Goal: Information Seeking & Learning: Check status

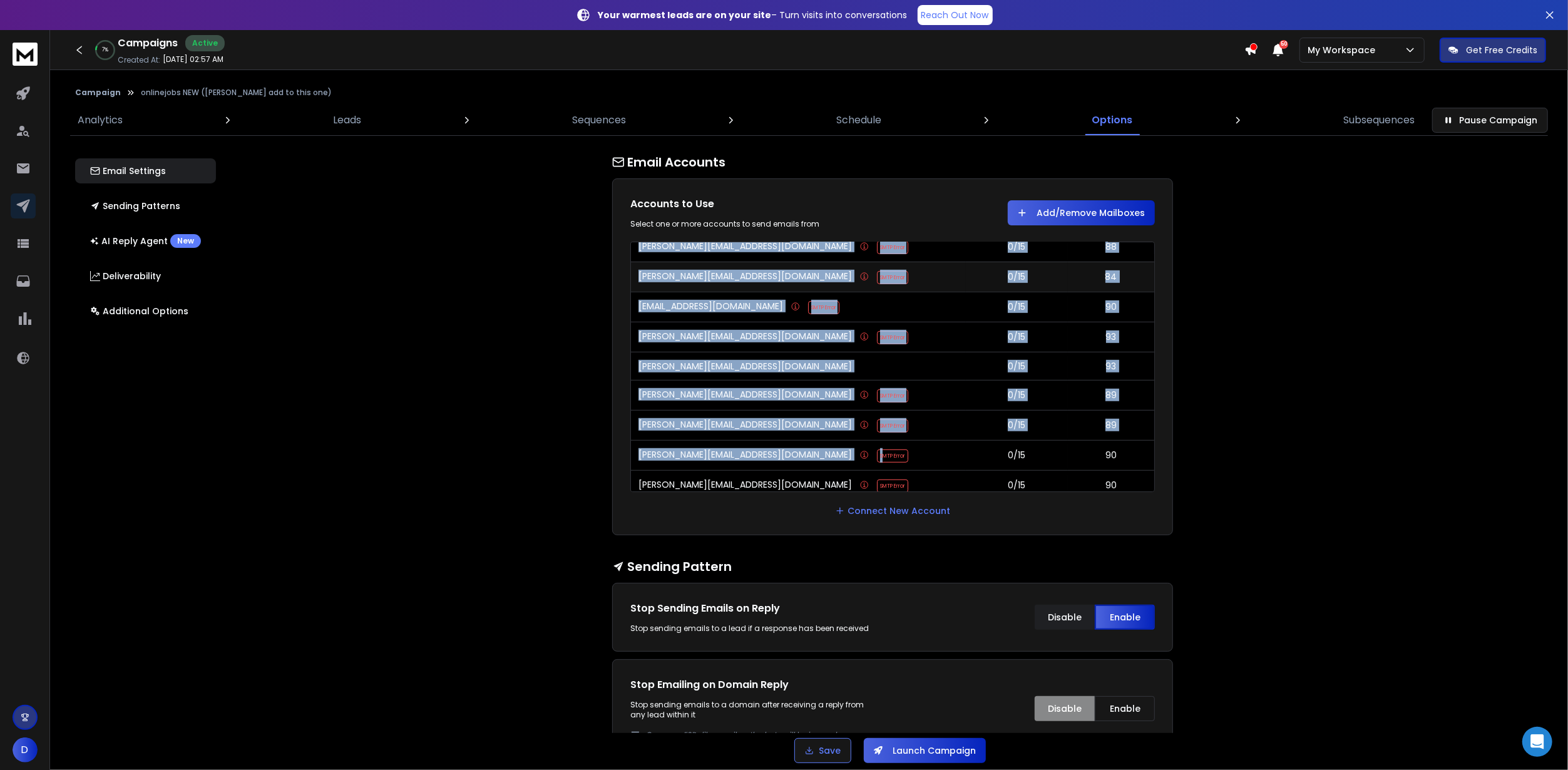
scroll to position [974, 0]
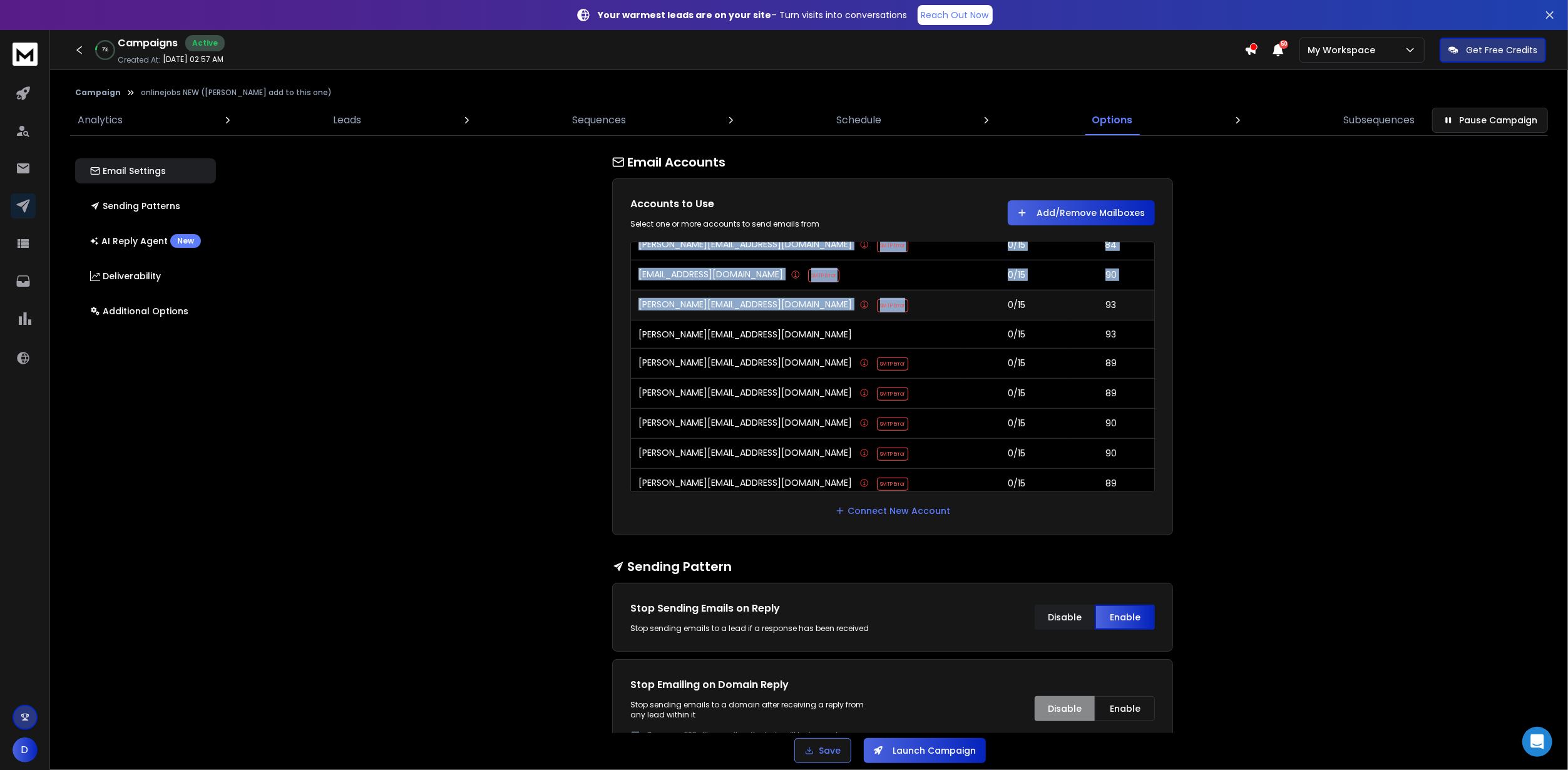
drag, startPoint x: 652, startPoint y: 306, endPoint x: 819, endPoint y: 309, distance: 167.0
click at [819, 309] on tbody "[PERSON_NAME][EMAIL_ADDRESS][DOMAIN_NAME] SMTP Error 0/15 88 [PERSON_NAME][EMAI…" at bounding box center [893, 718] width 524 height 2839
copy tbody "[PERSON_NAME][EMAIL_ADDRESS][DOMAIN_NAME] SMTP Error 0/15 88 [PERSON_NAME][EMAI…"
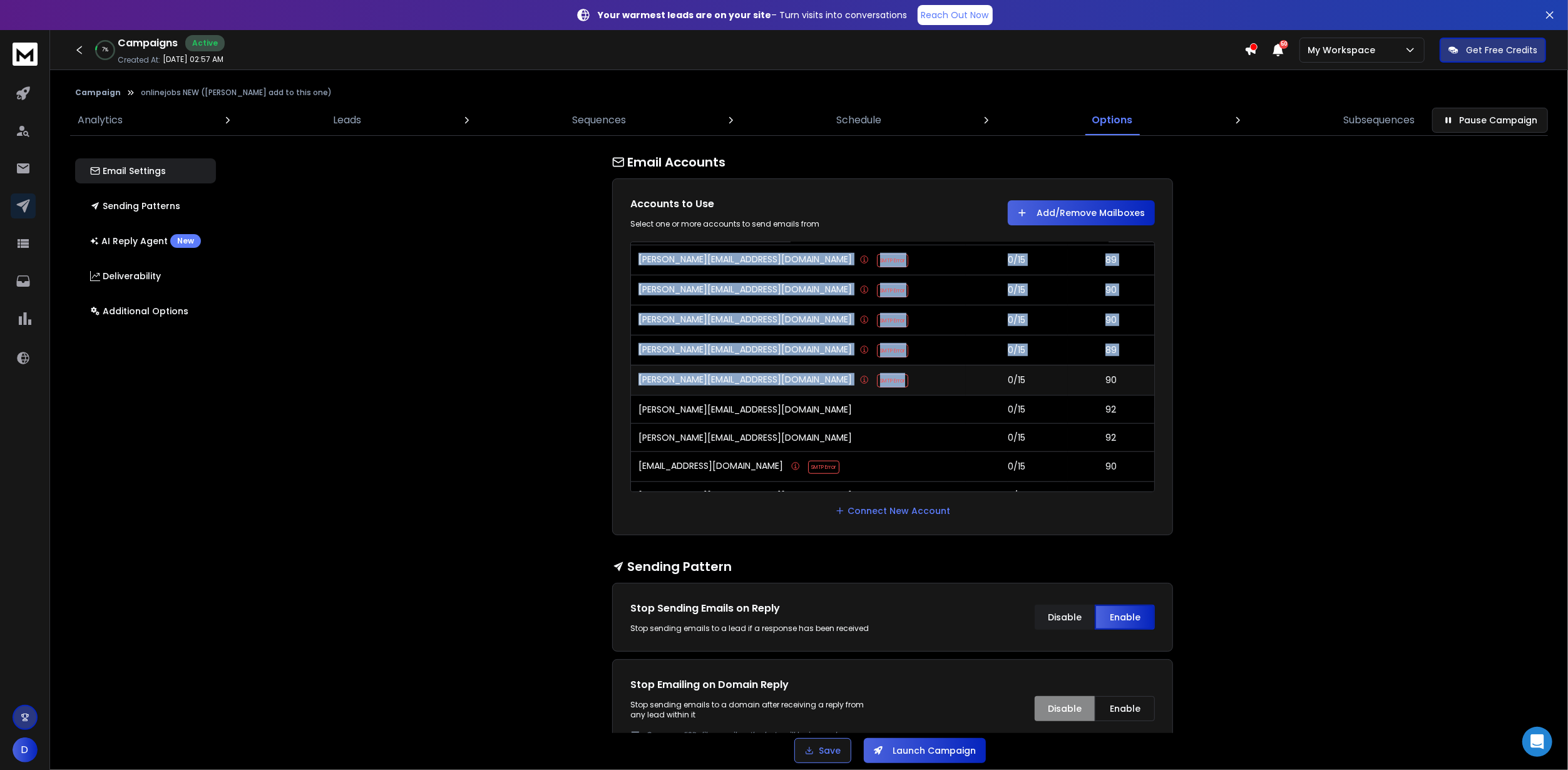
scroll to position [1112, 0]
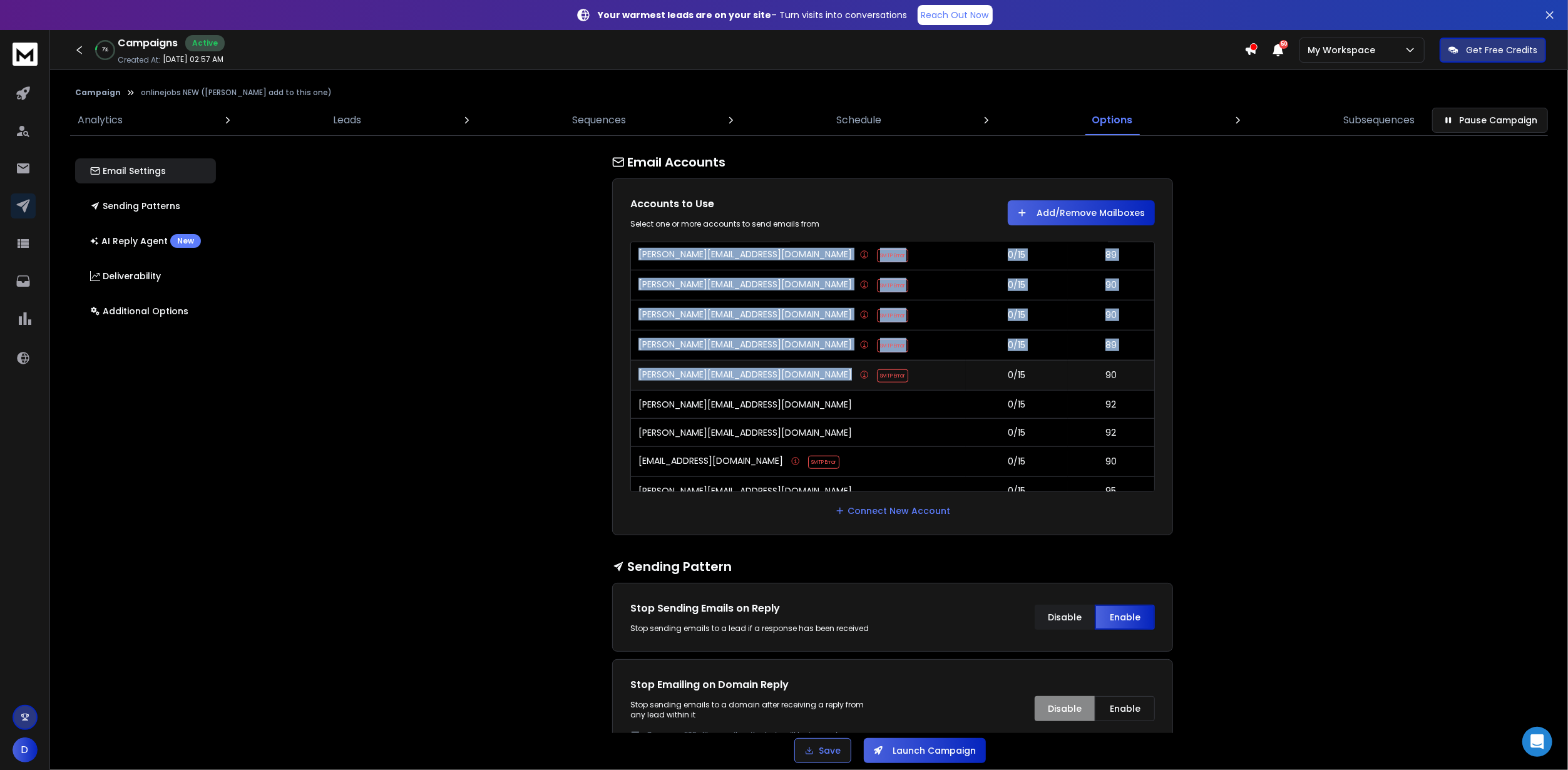
drag, startPoint x: 629, startPoint y: 357, endPoint x: 780, endPoint y: 373, distance: 151.8
click at [780, 373] on tbody "[PERSON_NAME][EMAIL_ADDRESS][DOMAIN_NAME] SMTP Error 0/15 88 [PERSON_NAME][EMAI…" at bounding box center [893, 579] width 524 height 2839
copy tbody "[PERSON_NAME][EMAIL_ADDRESS][DOMAIN_NAME] SMTP Error 0/15 89 [EMAIL_ADDRESS][DO…"
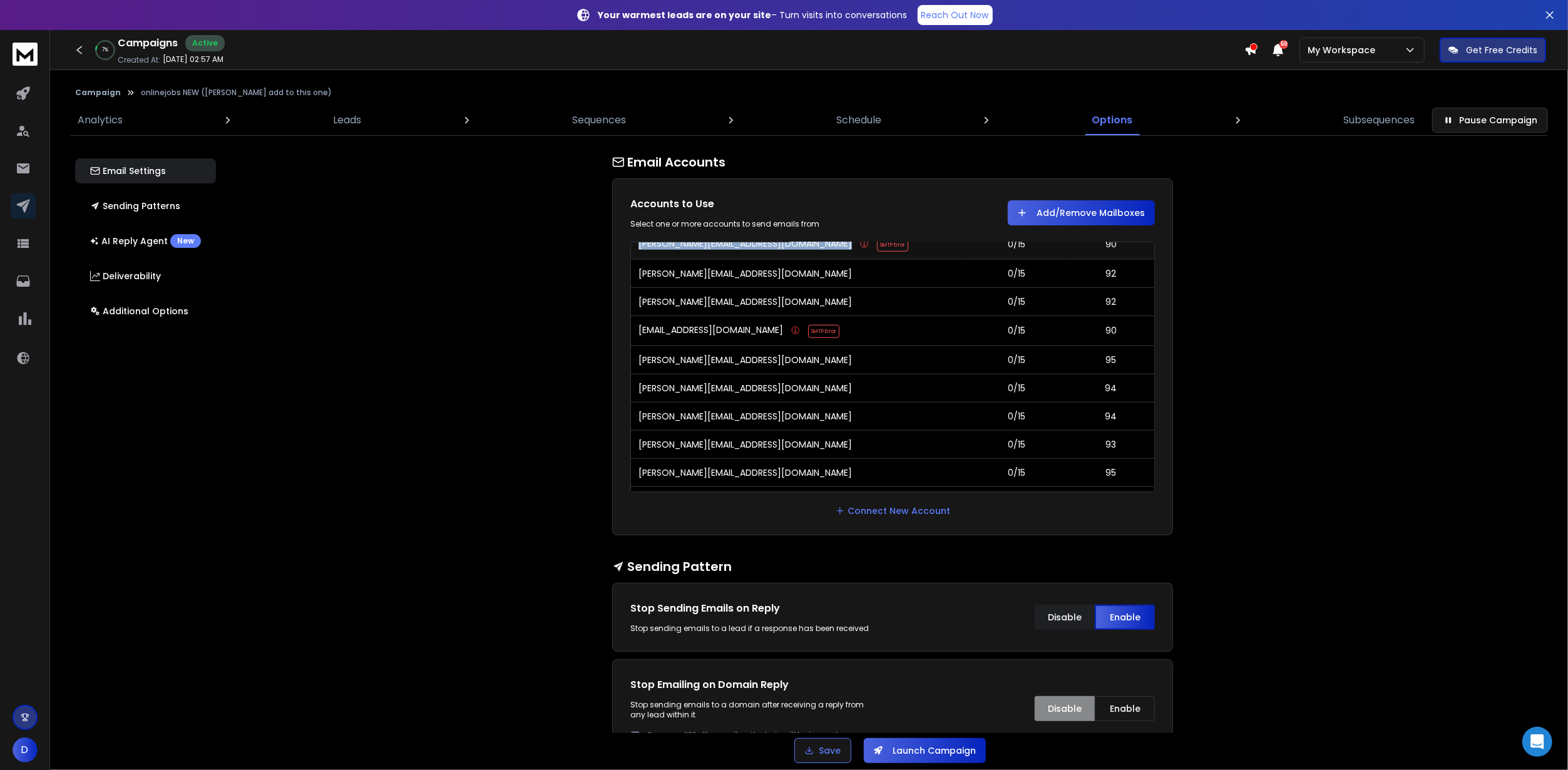
scroll to position [1252, 0]
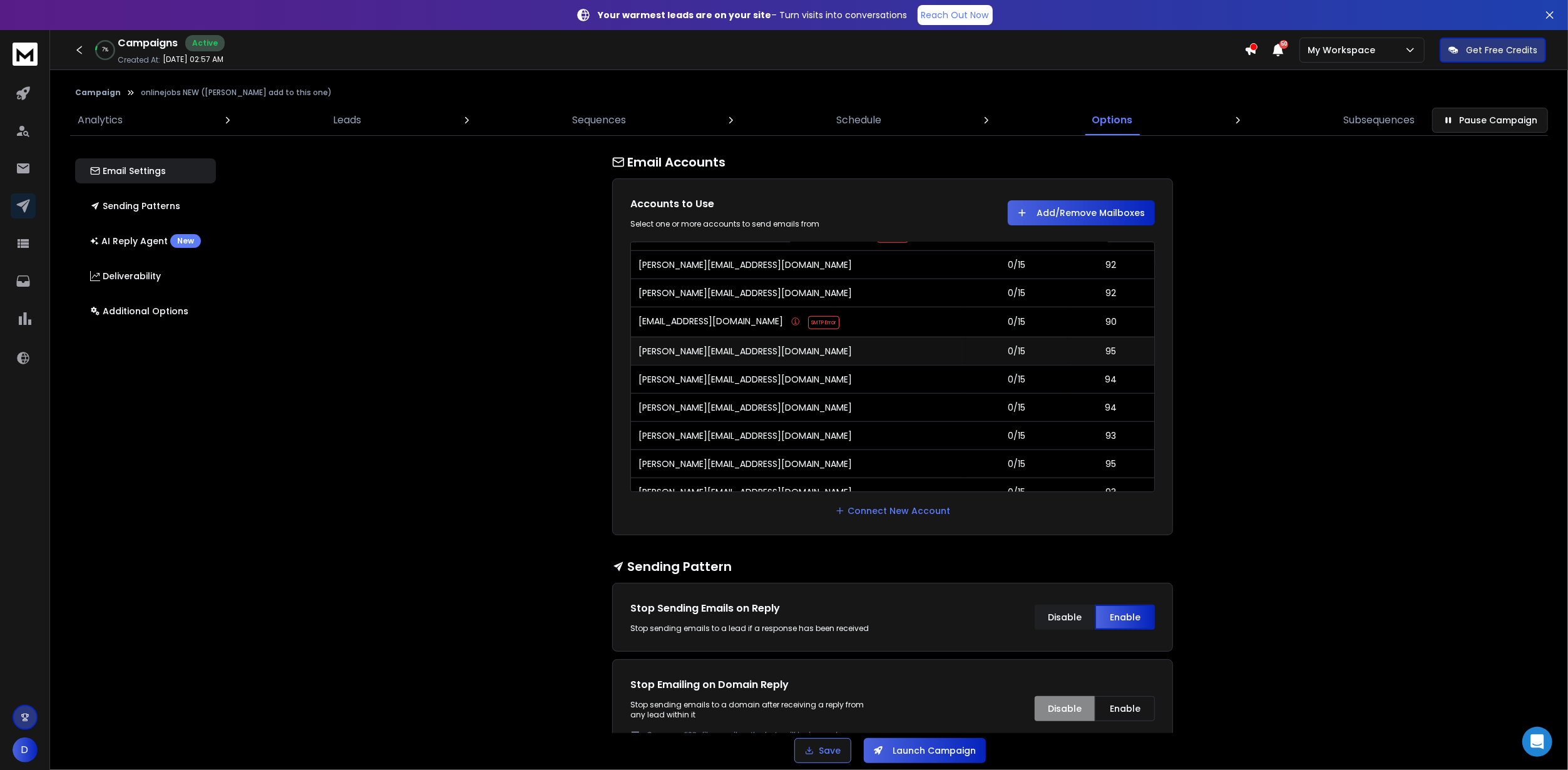
click at [727, 346] on p "[PERSON_NAME][EMAIL_ADDRESS][DOMAIN_NAME]" at bounding box center [745, 351] width 213 height 13
click at [727, 335] on td "[EMAIL_ADDRESS][DOMAIN_NAME] SMTP Error" at bounding box center [798, 321] width 335 height 30
click at [727, 331] on td "[EMAIL_ADDRESS][DOMAIN_NAME] SMTP Error" at bounding box center [798, 321] width 335 height 30
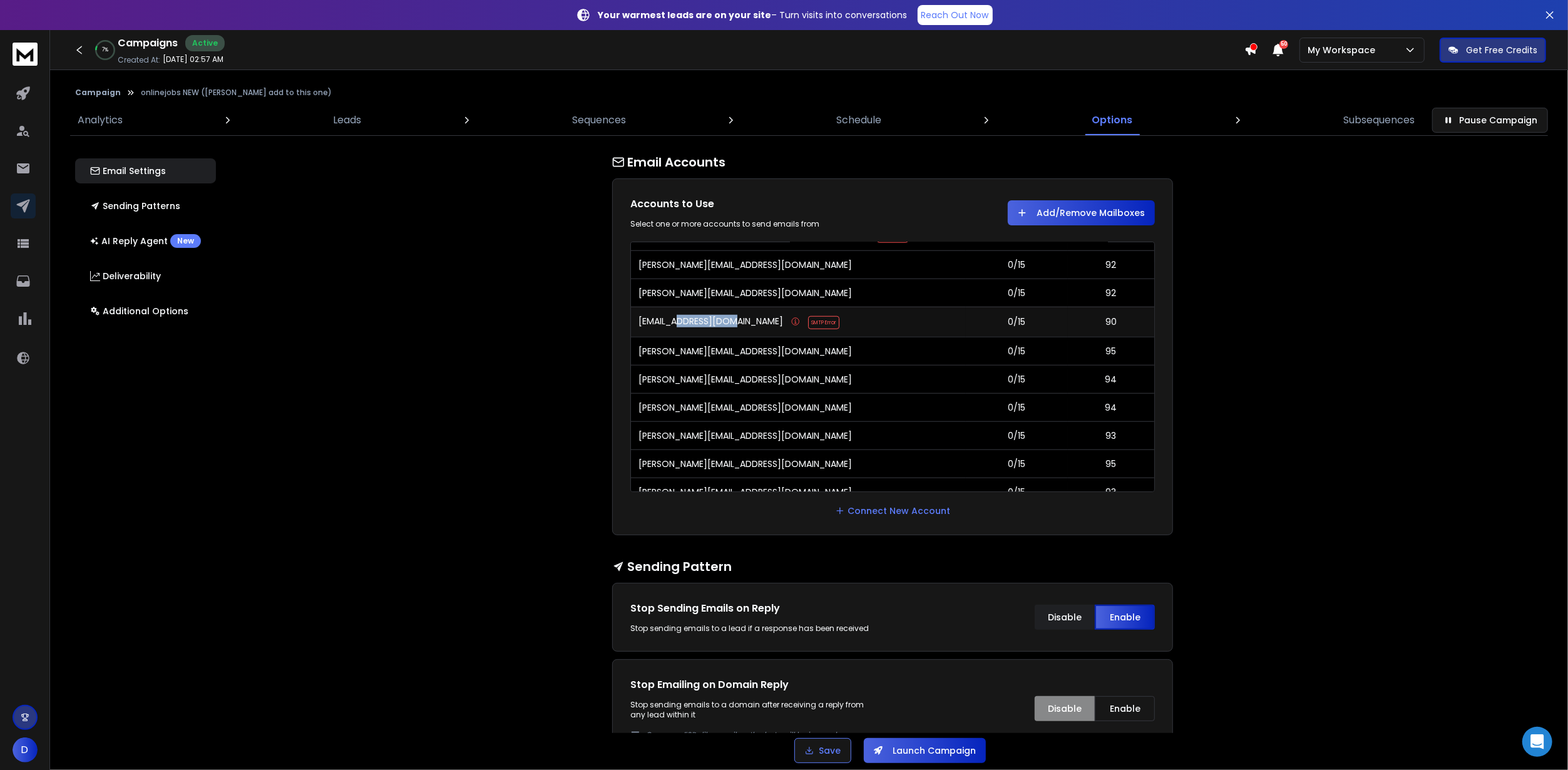
click at [727, 331] on td "[EMAIL_ADDRESS][DOMAIN_NAME] SMTP Error" at bounding box center [798, 321] width 335 height 30
click at [727, 331] on td "[EMAIL_ADDRESS][DOMAIN_NAME] SMTP Error" at bounding box center [798, 321] width 335 height 30
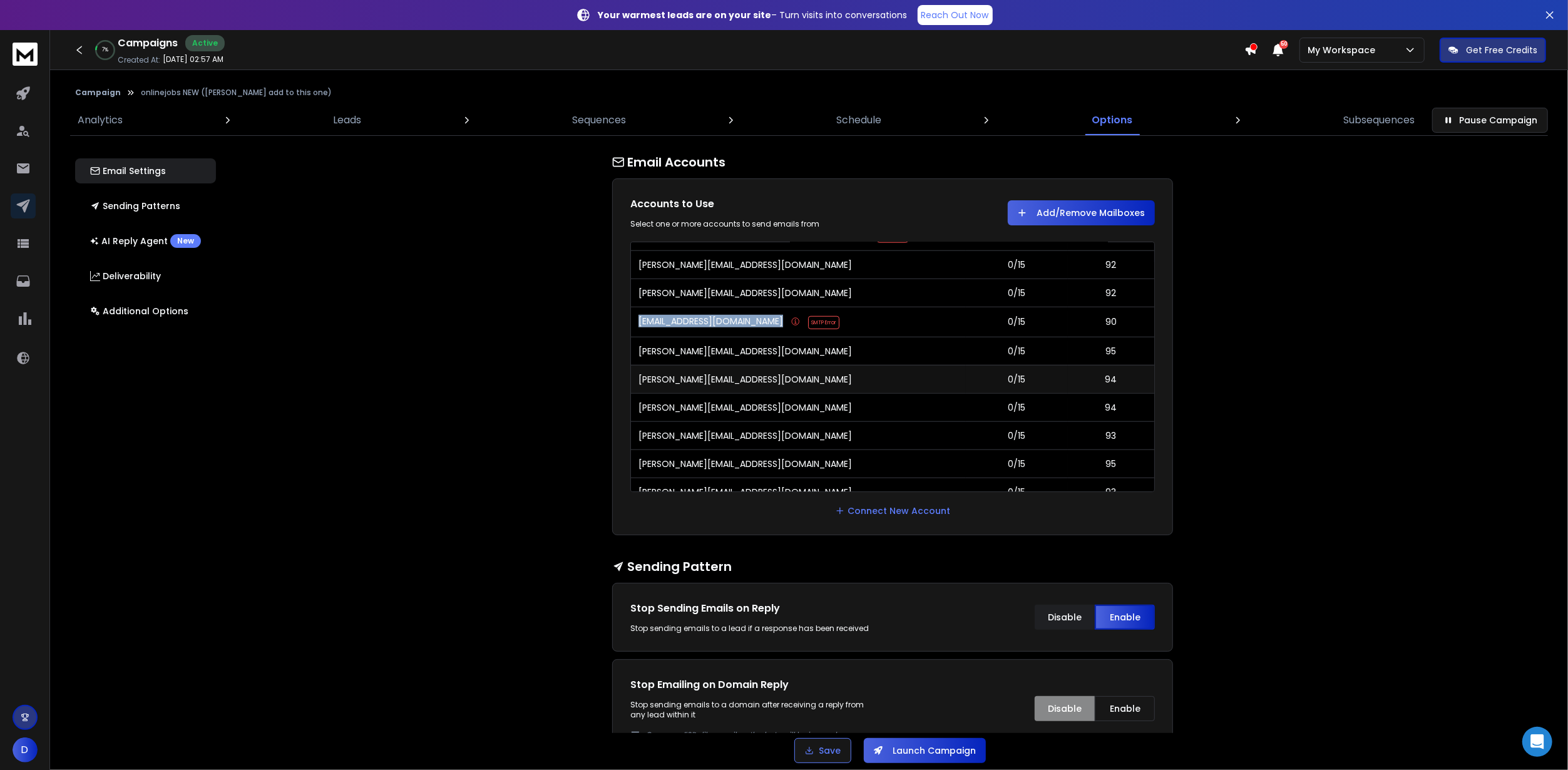
copy div "[EMAIL_ADDRESS][DOMAIN_NAME]"
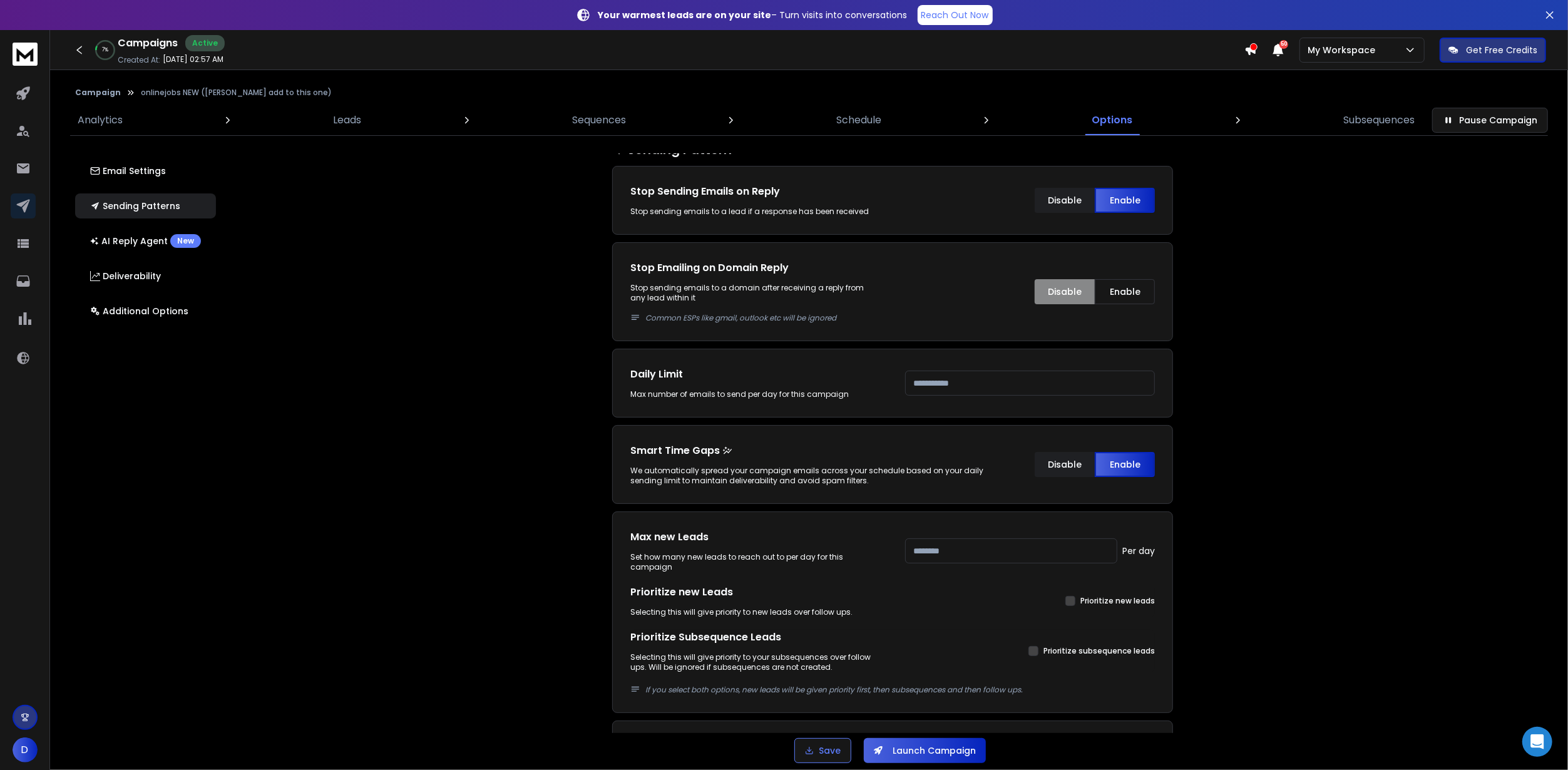
scroll to position [0, 0]
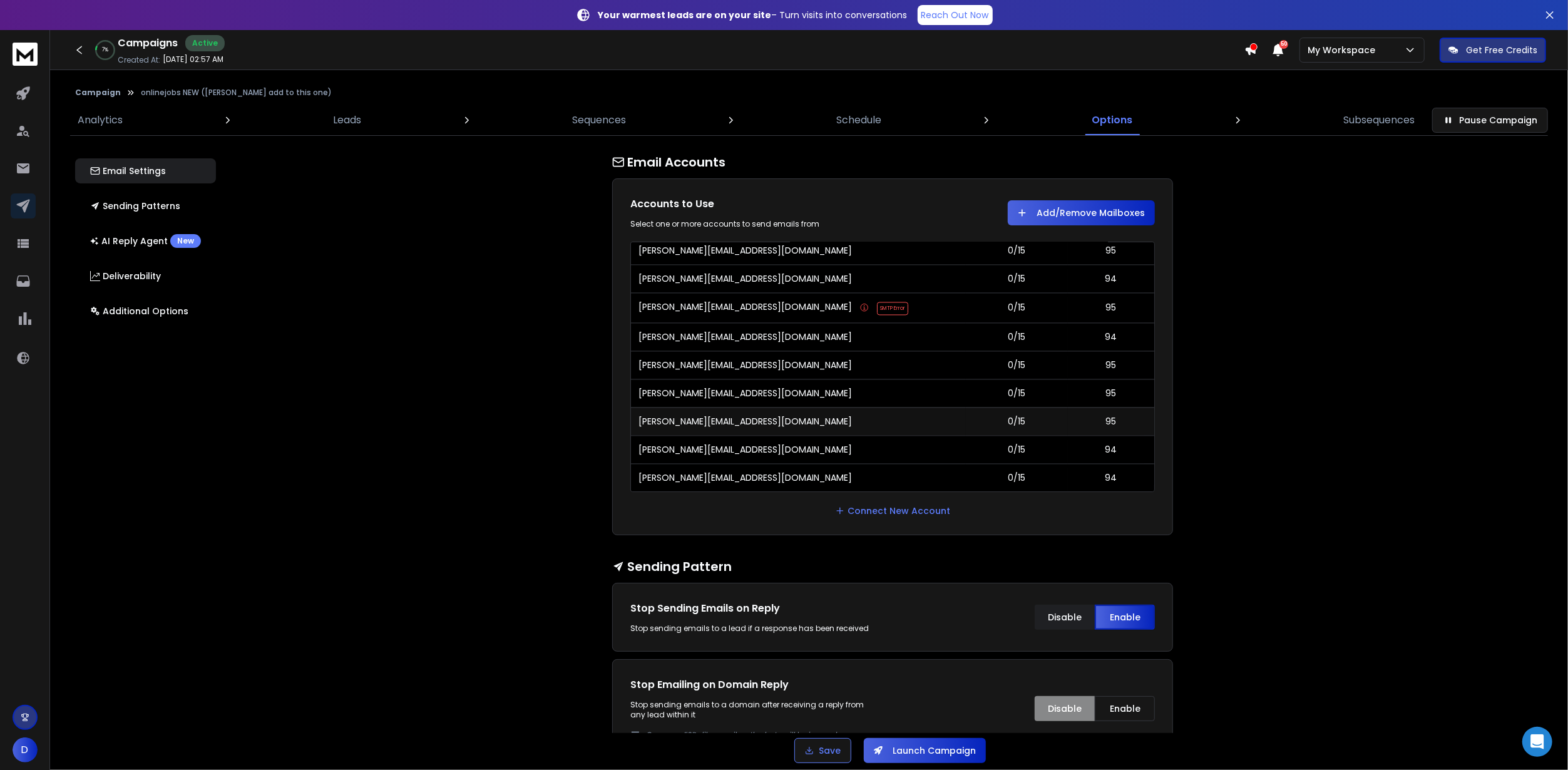
click at [756, 419] on p "[PERSON_NAME][EMAIL_ADDRESS][DOMAIN_NAME]" at bounding box center [745, 421] width 213 height 13
